Goal: Information Seeking & Learning: Check status

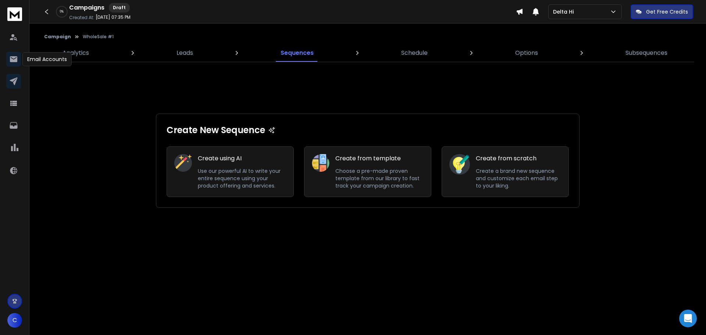
click at [11, 56] on icon at bounding box center [13, 59] width 7 height 6
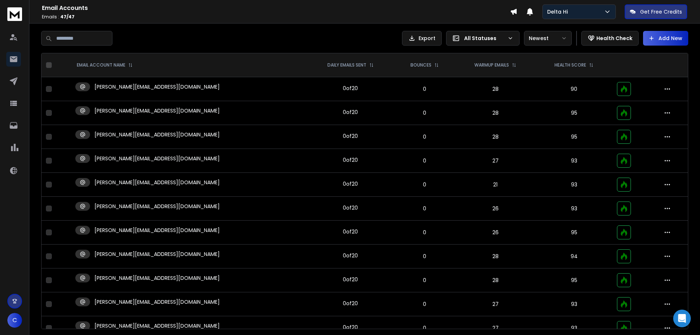
click at [592, 11] on div "Delta Hi" at bounding box center [579, 11] width 64 height 7
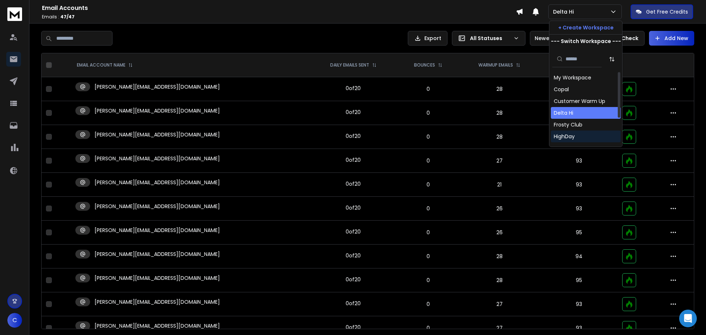
click at [569, 136] on div "HighDay" at bounding box center [564, 136] width 21 height 7
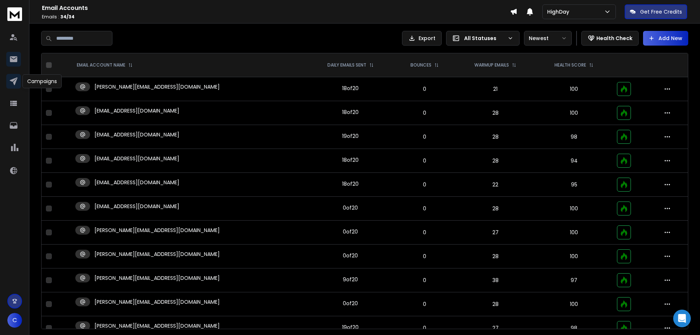
click at [16, 84] on icon at bounding box center [13, 81] width 9 height 9
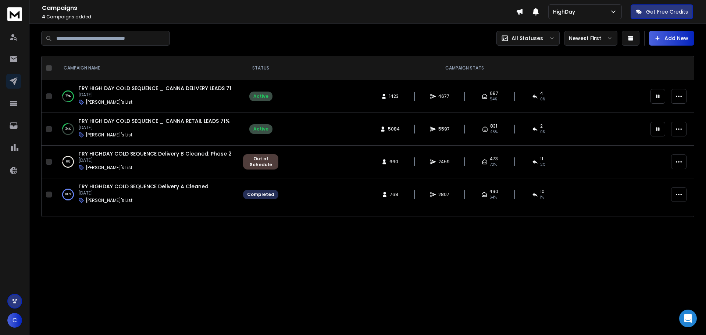
click at [156, 96] on p "[DATE]" at bounding box center [154, 95] width 153 height 6
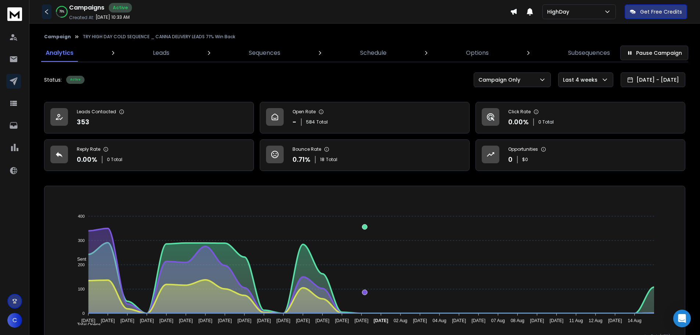
click at [44, 10] on icon at bounding box center [46, 11] width 7 height 7
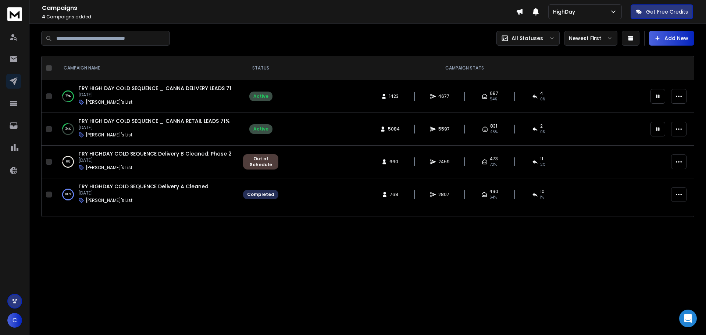
click at [296, 128] on div "5084 5597 831 45 % 2 0 %" at bounding box center [464, 129] width 354 height 12
